Goal: Find specific page/section: Find specific page/section

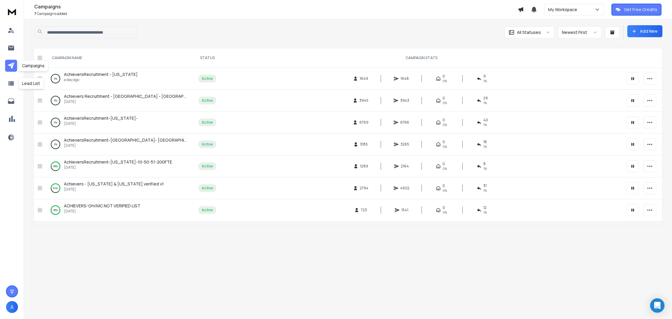
scroll to position [29, 0]
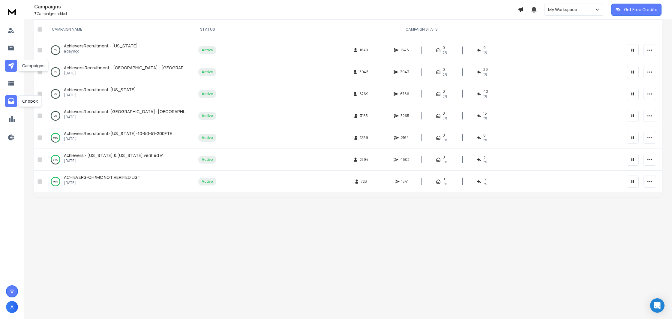
click at [11, 101] on icon at bounding box center [11, 101] width 7 height 7
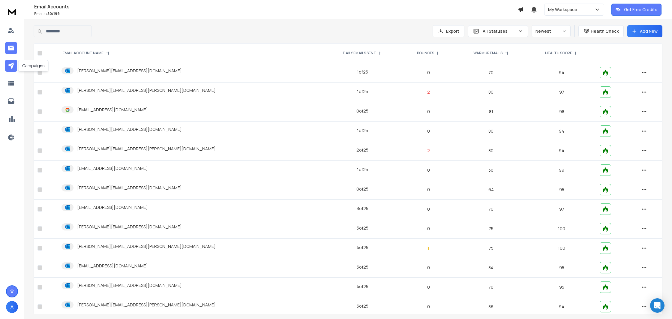
click at [11, 67] on icon at bounding box center [11, 65] width 6 height 6
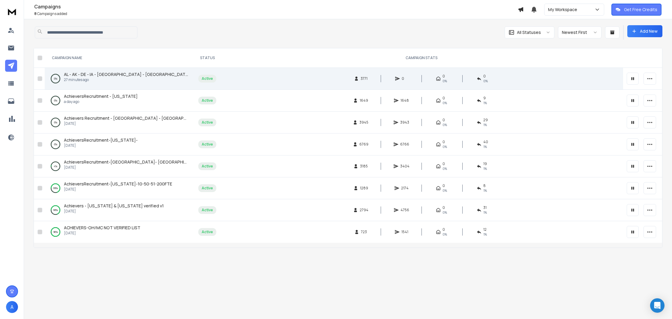
click at [154, 74] on span "AL - AK - DE - IA - [GEOGRAPHIC_DATA] - [GEOGRAPHIC_DATA] - ME- [GEOGRAPHIC_DAT…" at bounding box center [204, 74] width 281 height 6
